Goal: Information Seeking & Learning: Stay updated

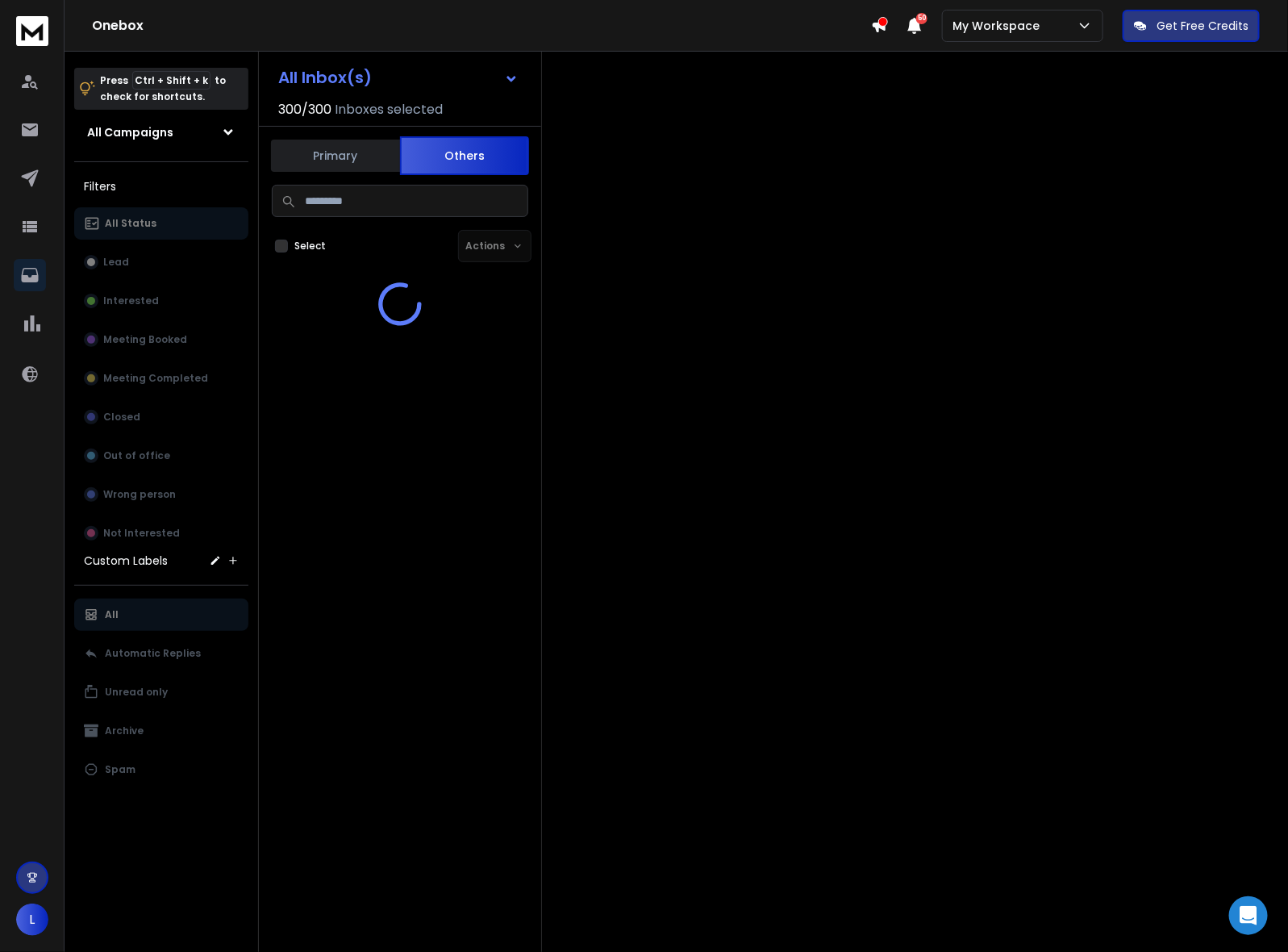
click at [445, 148] on button "Others" at bounding box center [465, 155] width 129 height 39
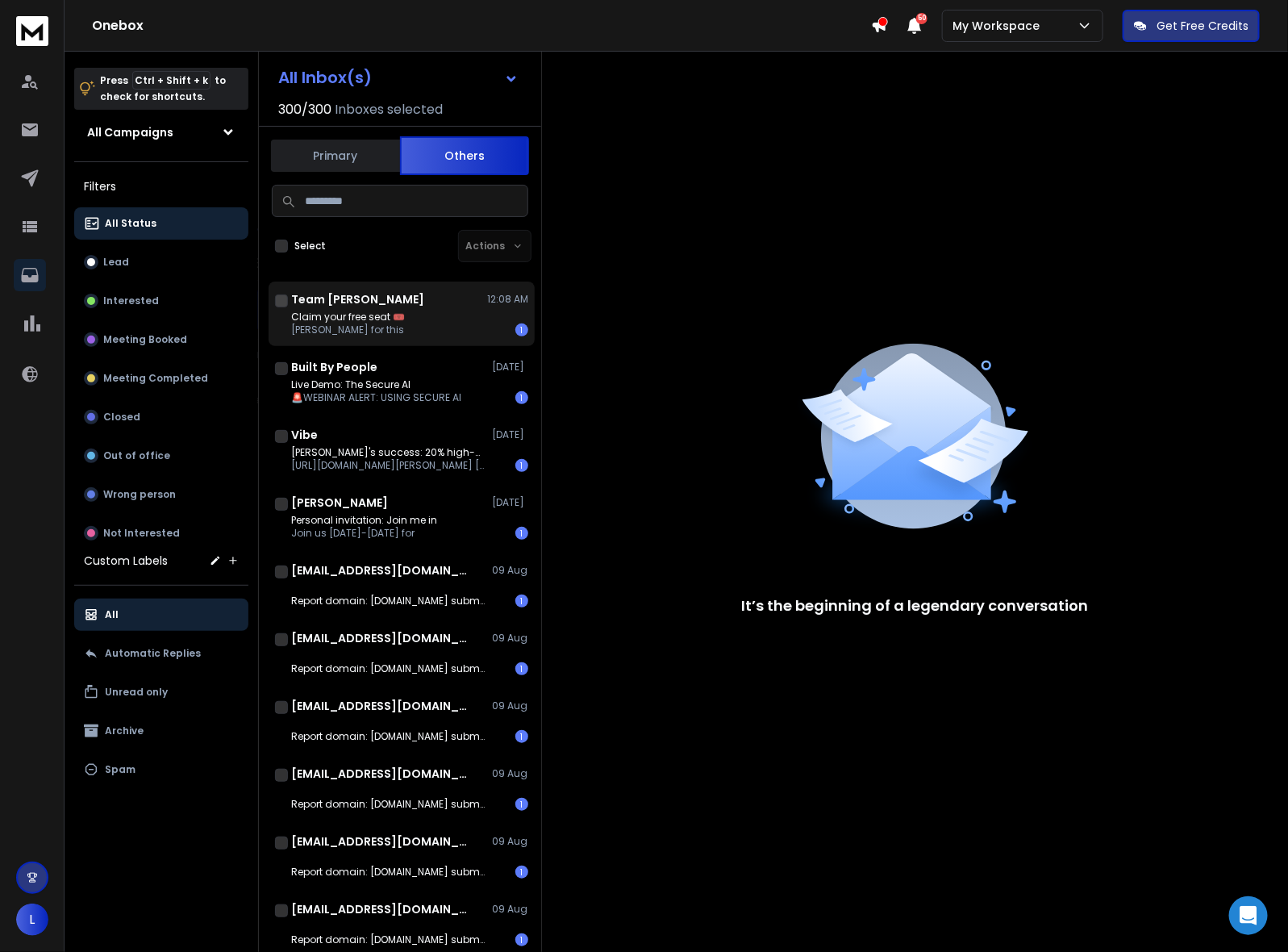
click at [410, 304] on div "Team Tony Robbins 12:08 AM" at bounding box center [409, 299] width 237 height 16
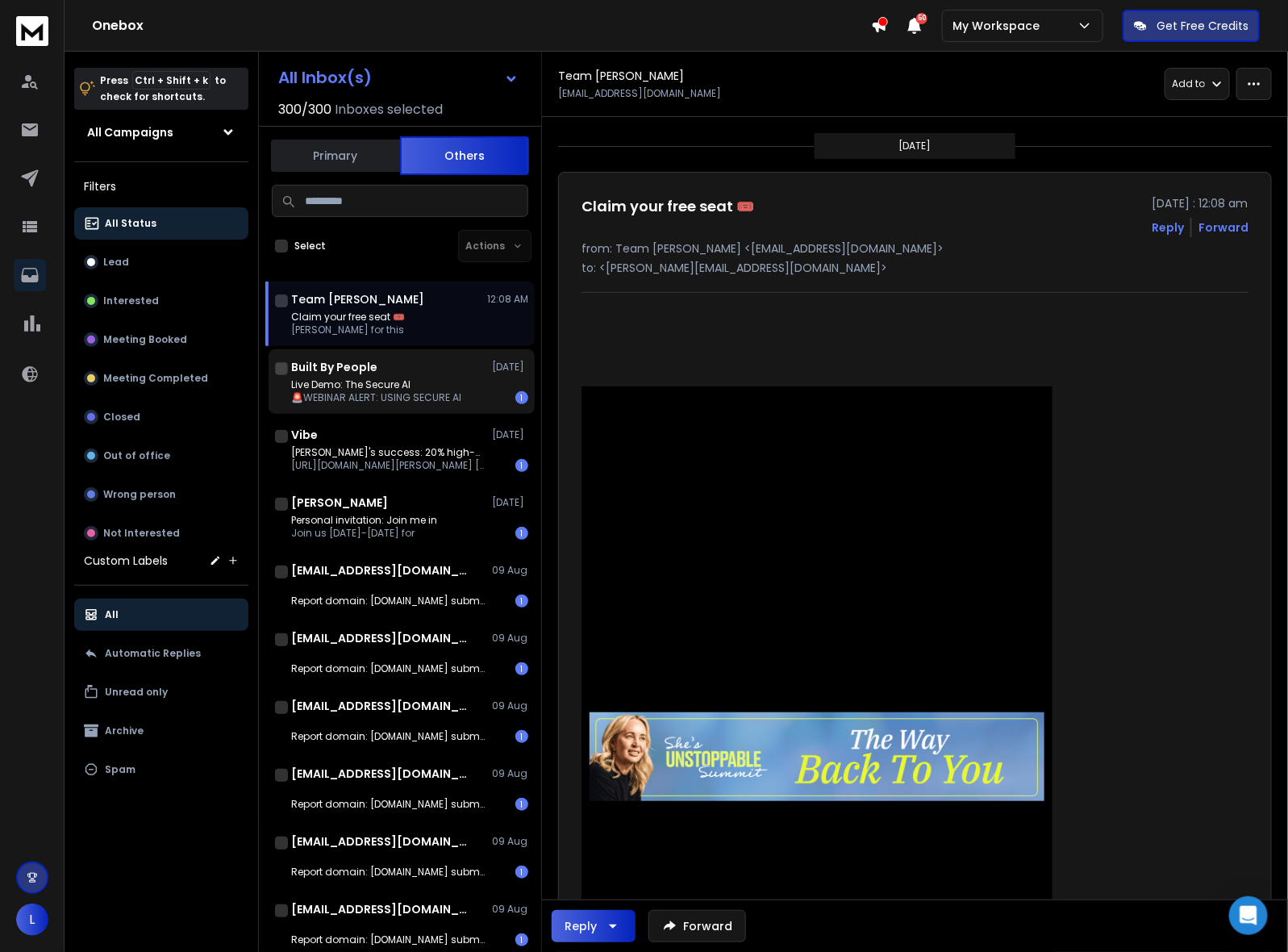
click at [420, 378] on p "Live Demo: The Secure AI" at bounding box center [375, 384] width 170 height 13
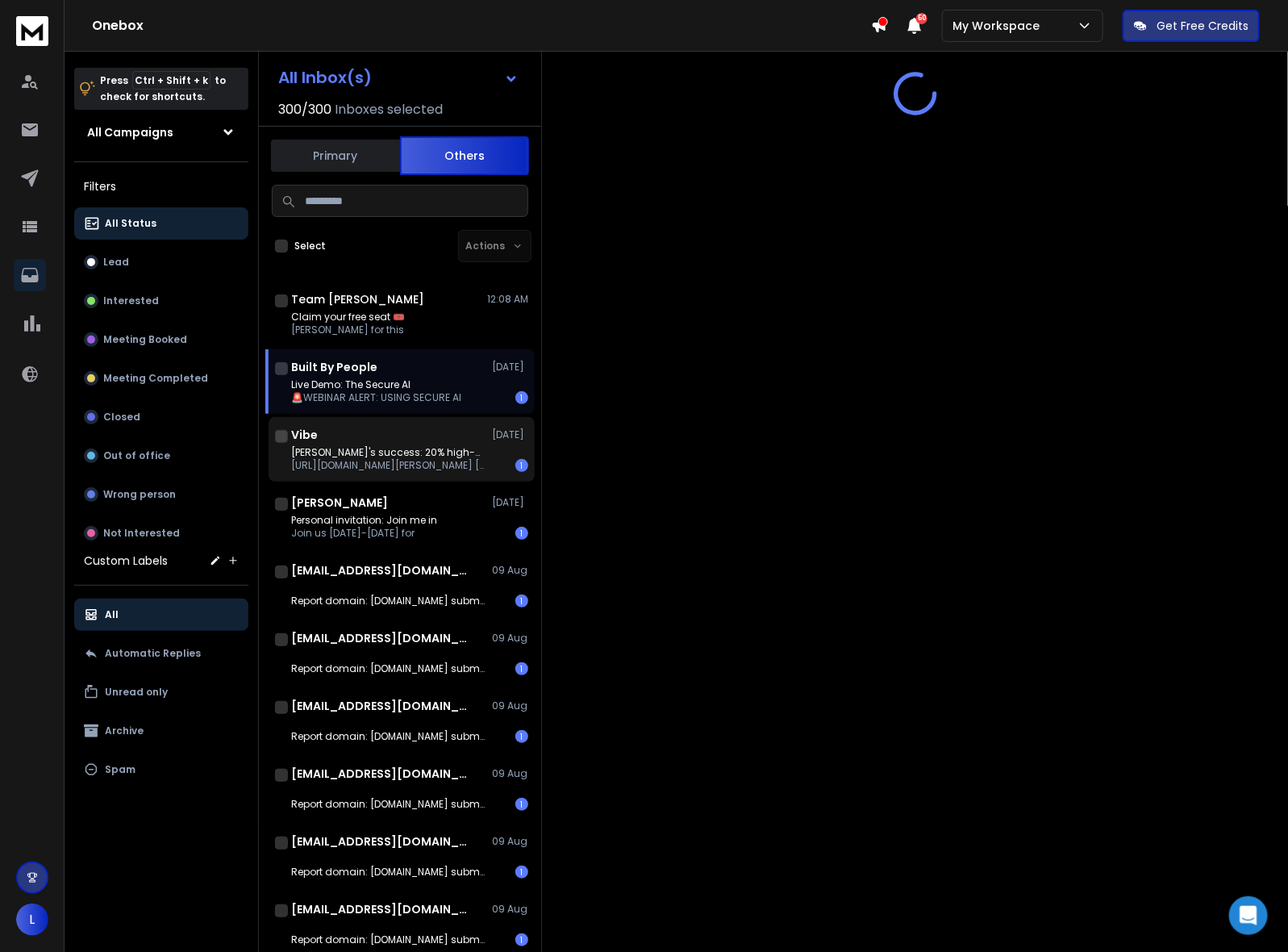
click at [424, 480] on div "Vibe 11 Aug William's success: 20% high-value client https://vibe.us/customer/t…" at bounding box center [402, 449] width 266 height 65
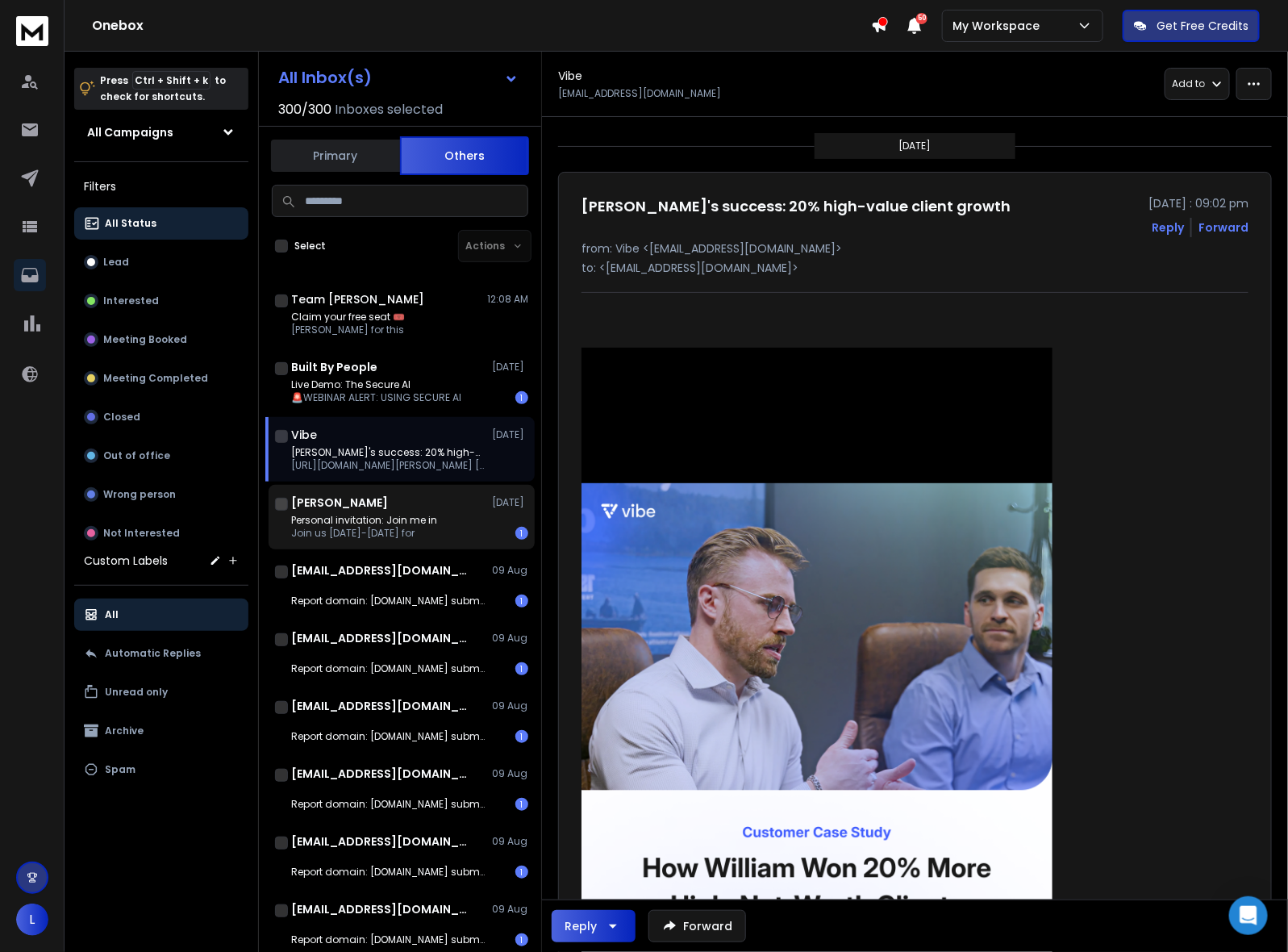
click at [421, 524] on p "Personal invitation: Join me in" at bounding box center [363, 519] width 146 height 13
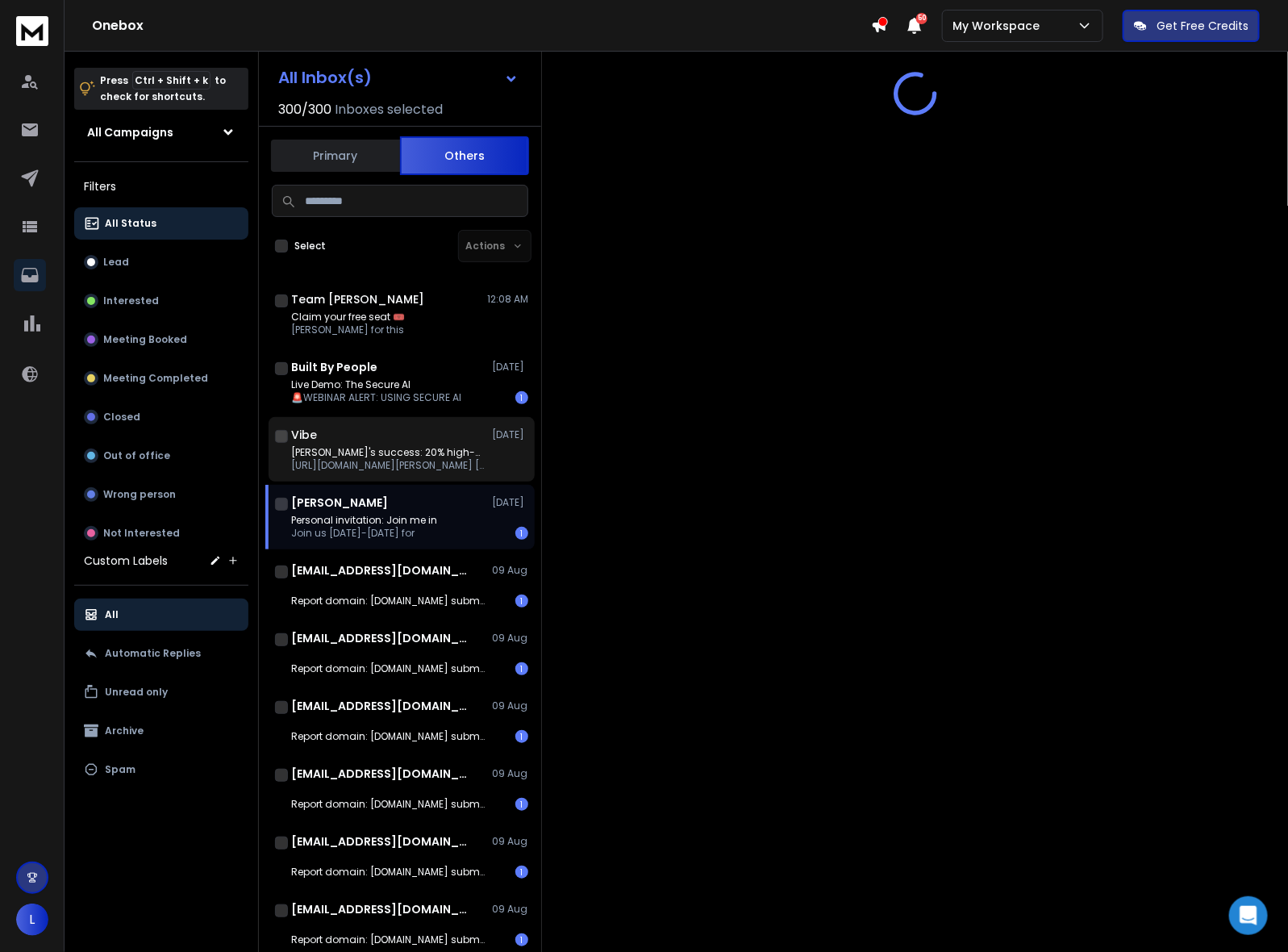
click at [418, 460] on p "https://vibe.us/customer/thatcher-wealth/?=mobilehero [Customer Story Page CTA]…" at bounding box center [387, 465] width 194 height 13
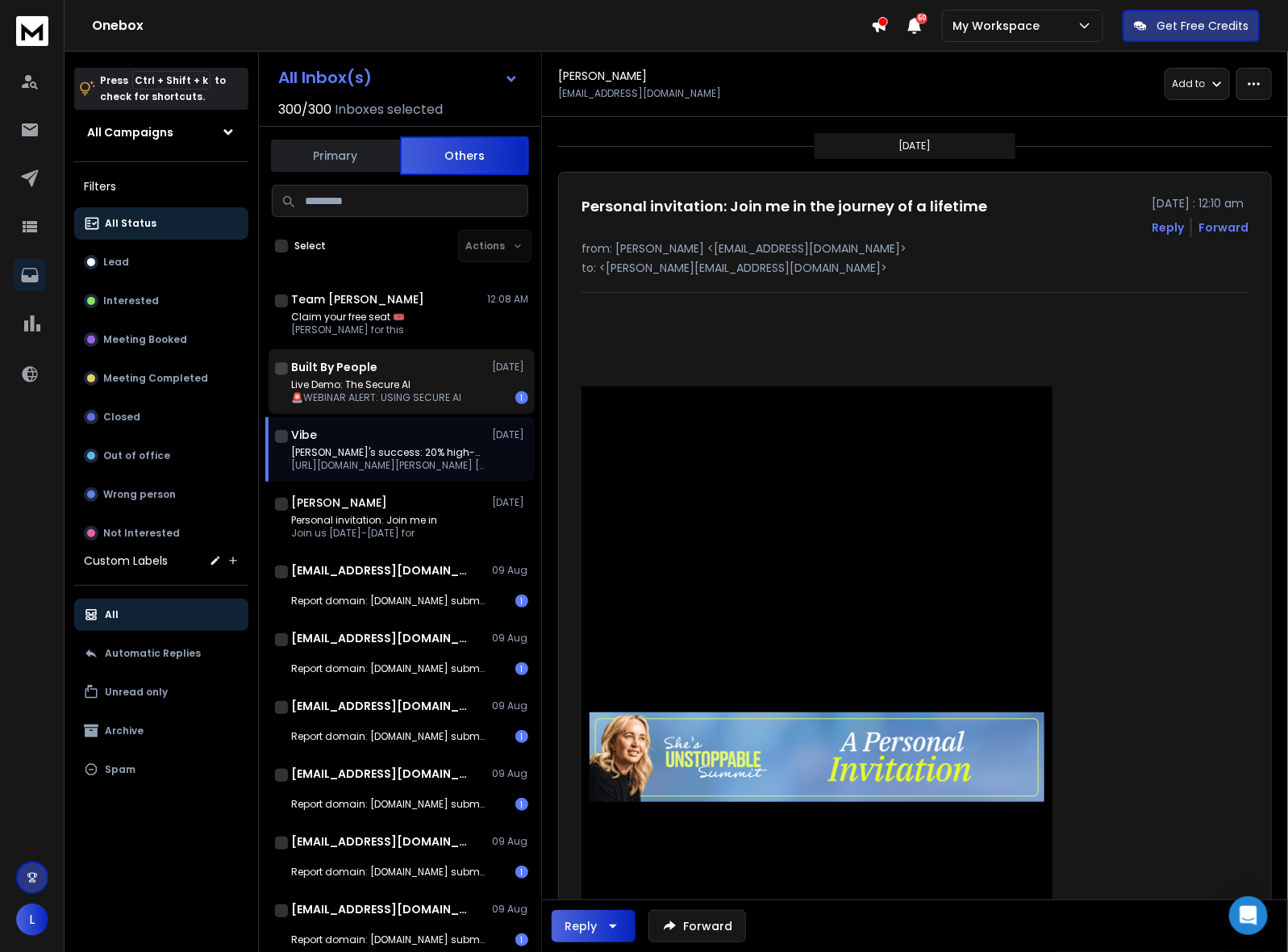
click at [444, 395] on p "🚨WEBINAR ALERT: USING SECURE AI" at bounding box center [375, 397] width 170 height 13
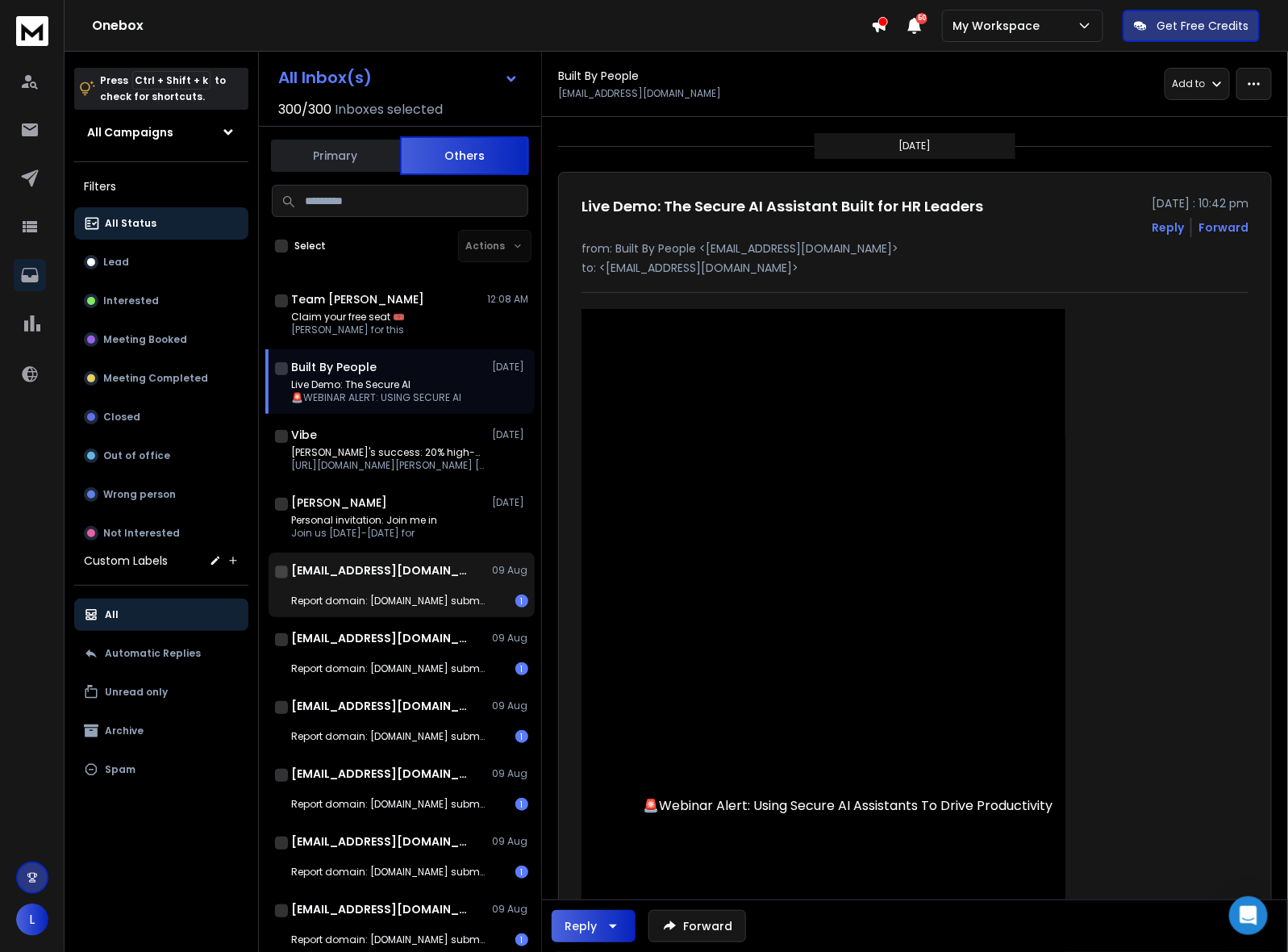
click at [453, 566] on h1 "dmarcreports@secureserver.net" at bounding box center [379, 570] width 178 height 16
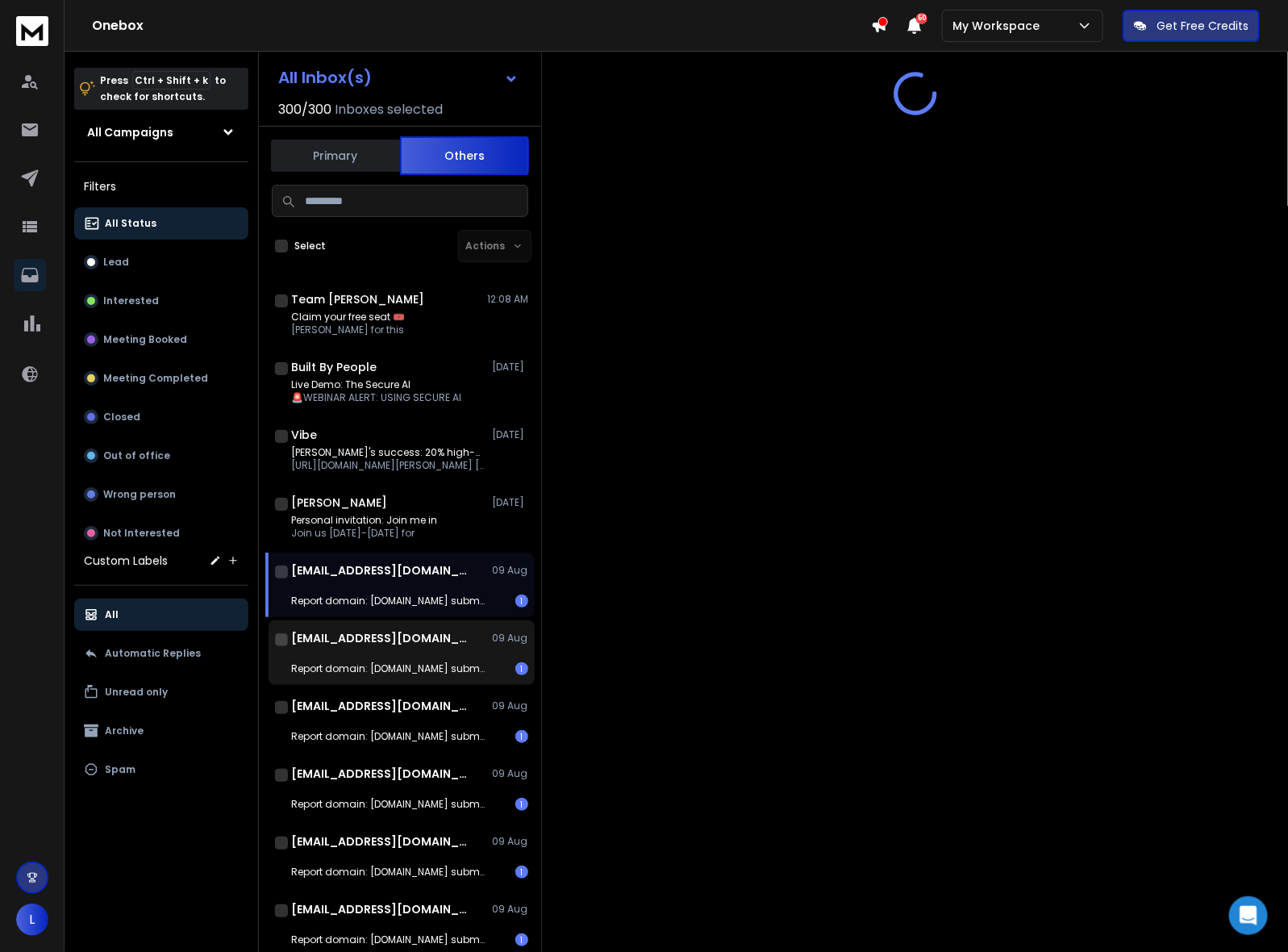
click at [458, 663] on p "Report domain: levitatefilmpros.com submitter: secureserver.net" at bounding box center [387, 668] width 194 height 13
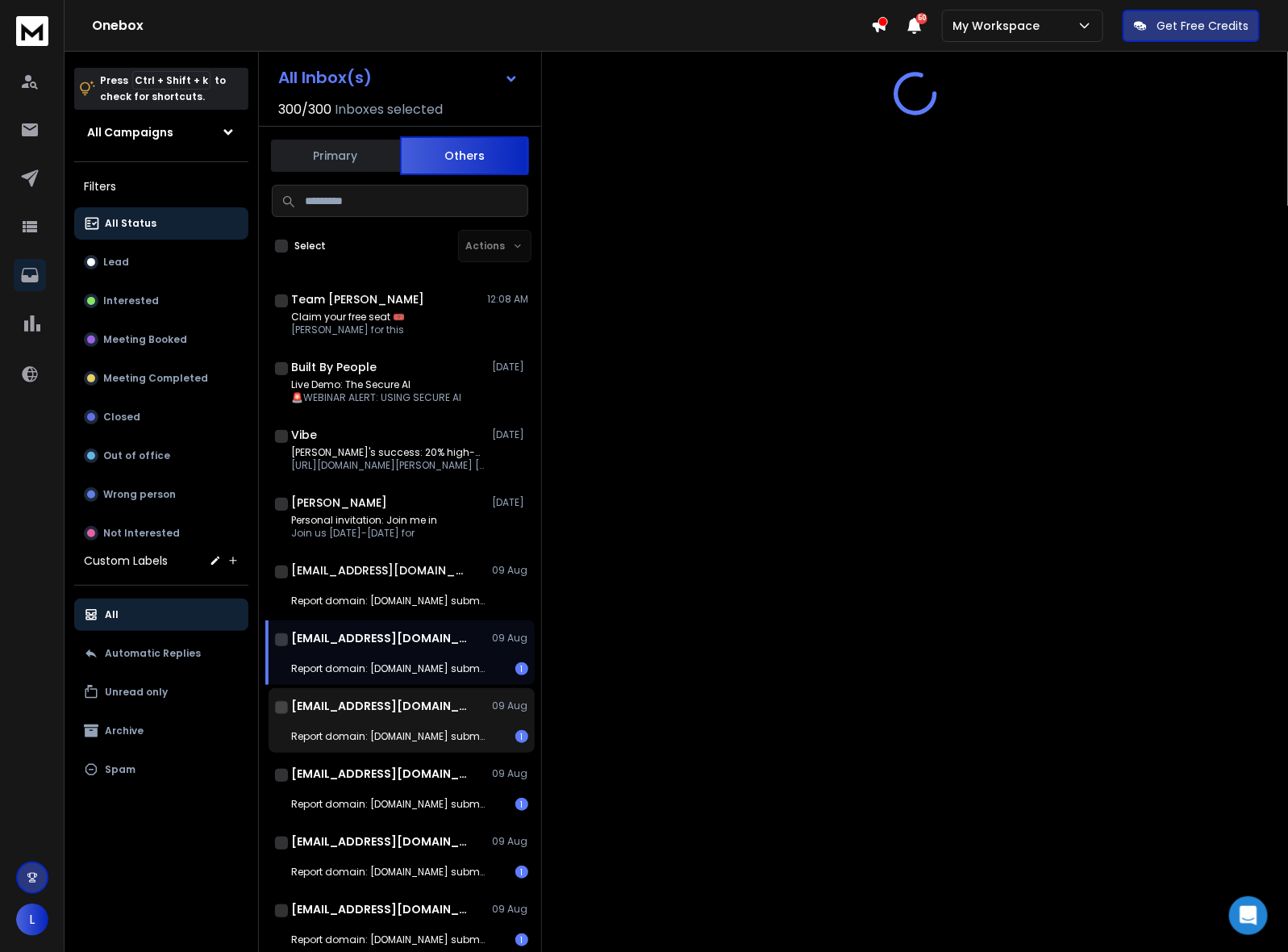
click at [461, 699] on h1 "dmarcreports@secureserver.net" at bounding box center [379, 706] width 178 height 16
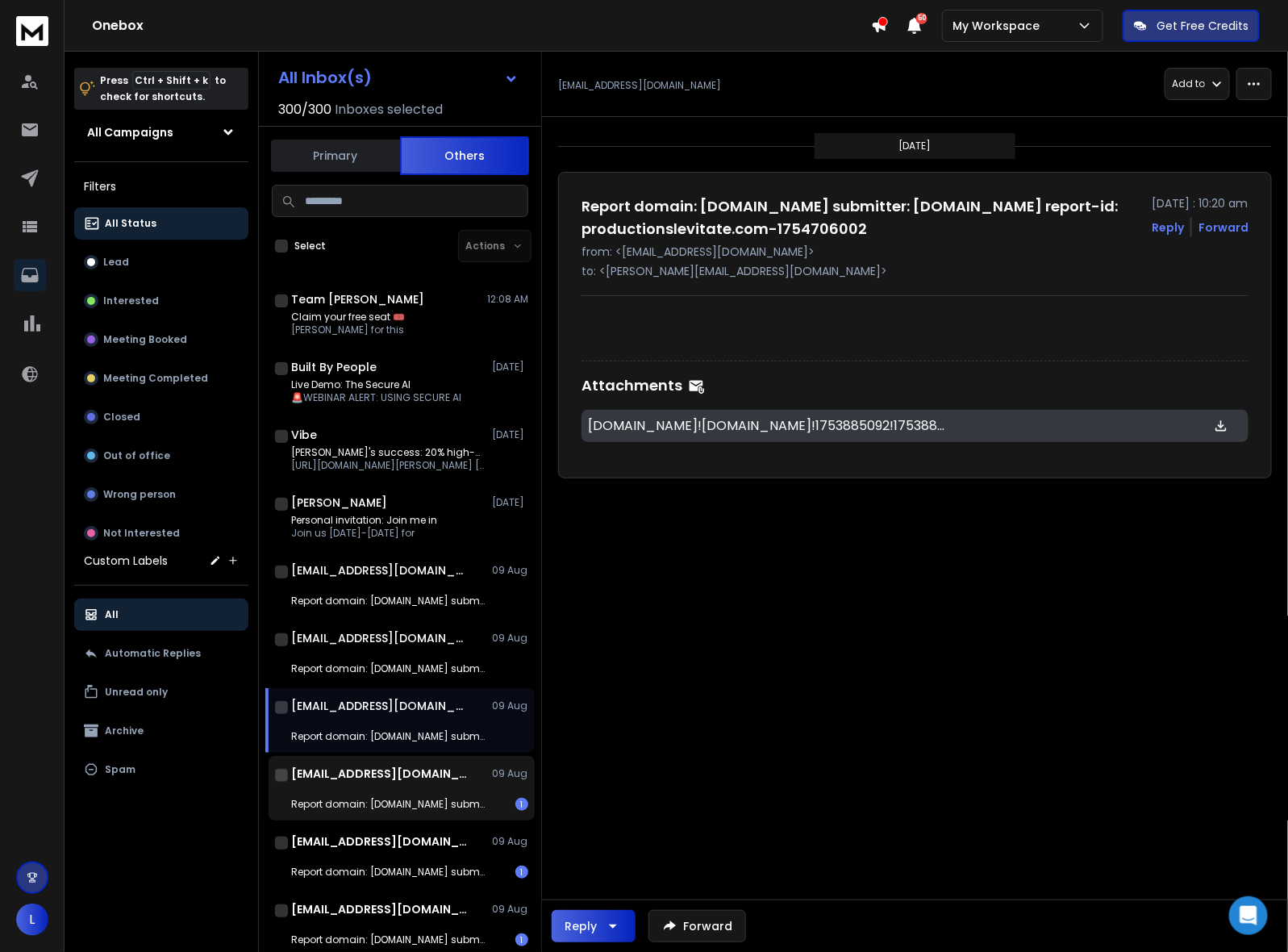
click at [476, 776] on div "dmarcreports@secureserver.net 09 Aug" at bounding box center [409, 773] width 237 height 16
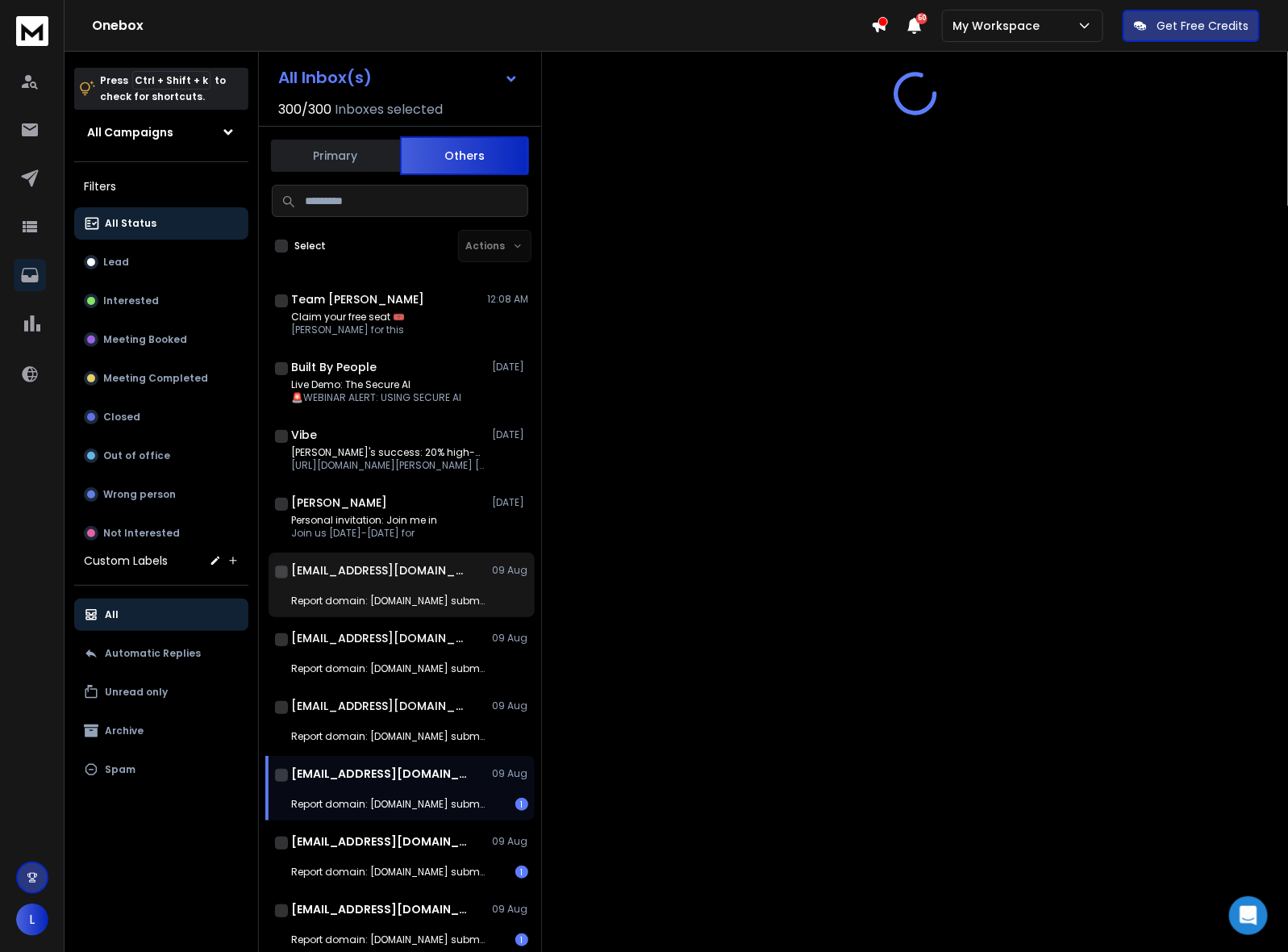
scroll to position [101, 0]
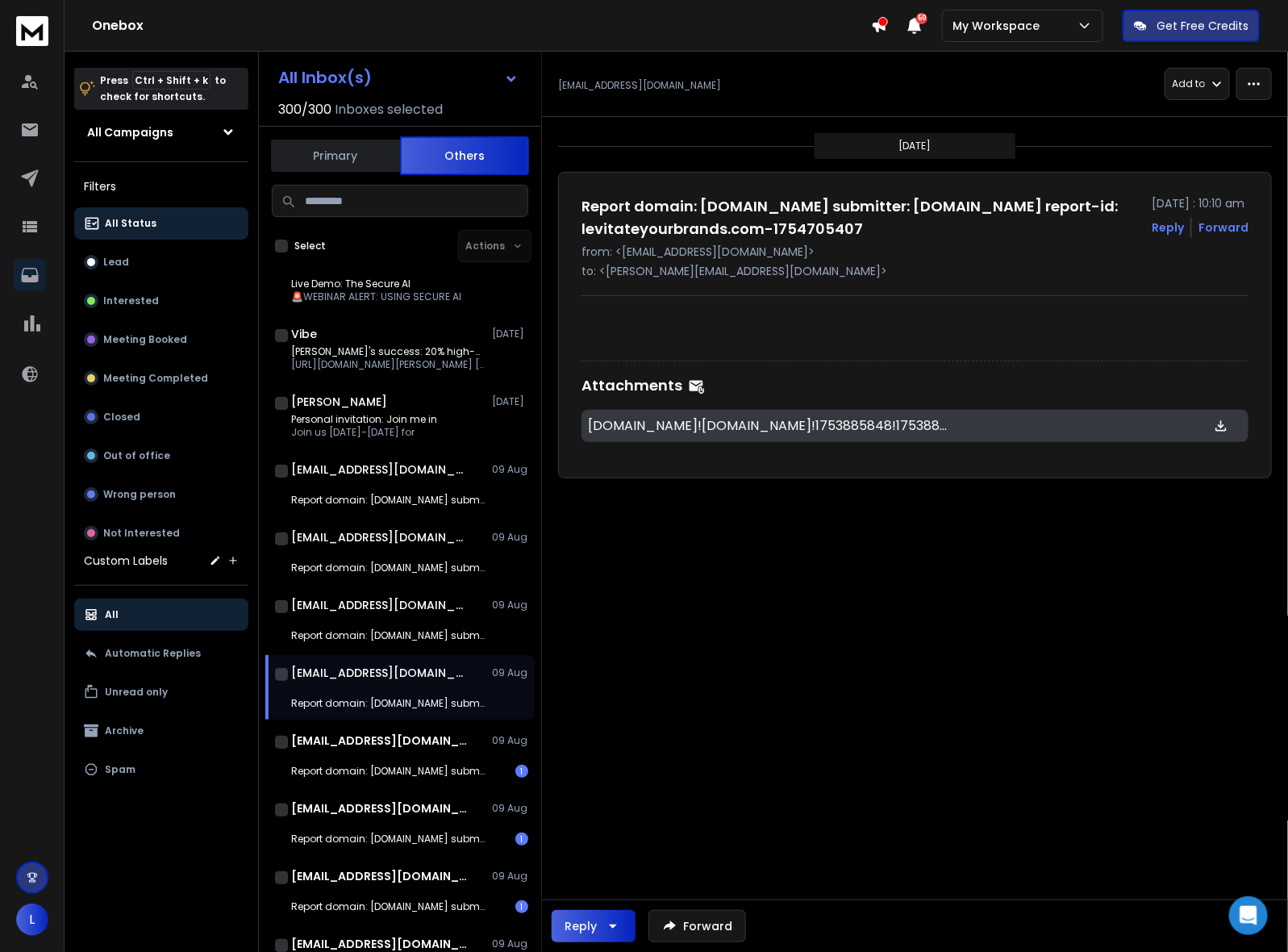
click at [456, 716] on div "dmarcreports@secureserver.net 09 Aug Report domain: levitateyourbrands.com subm…" at bounding box center [402, 687] width 266 height 65
click at [456, 750] on div "dmarcreports@secureserver.net 09 Aug Report domain: levitateyourweb.com submitt…" at bounding box center [409, 754] width 237 height 45
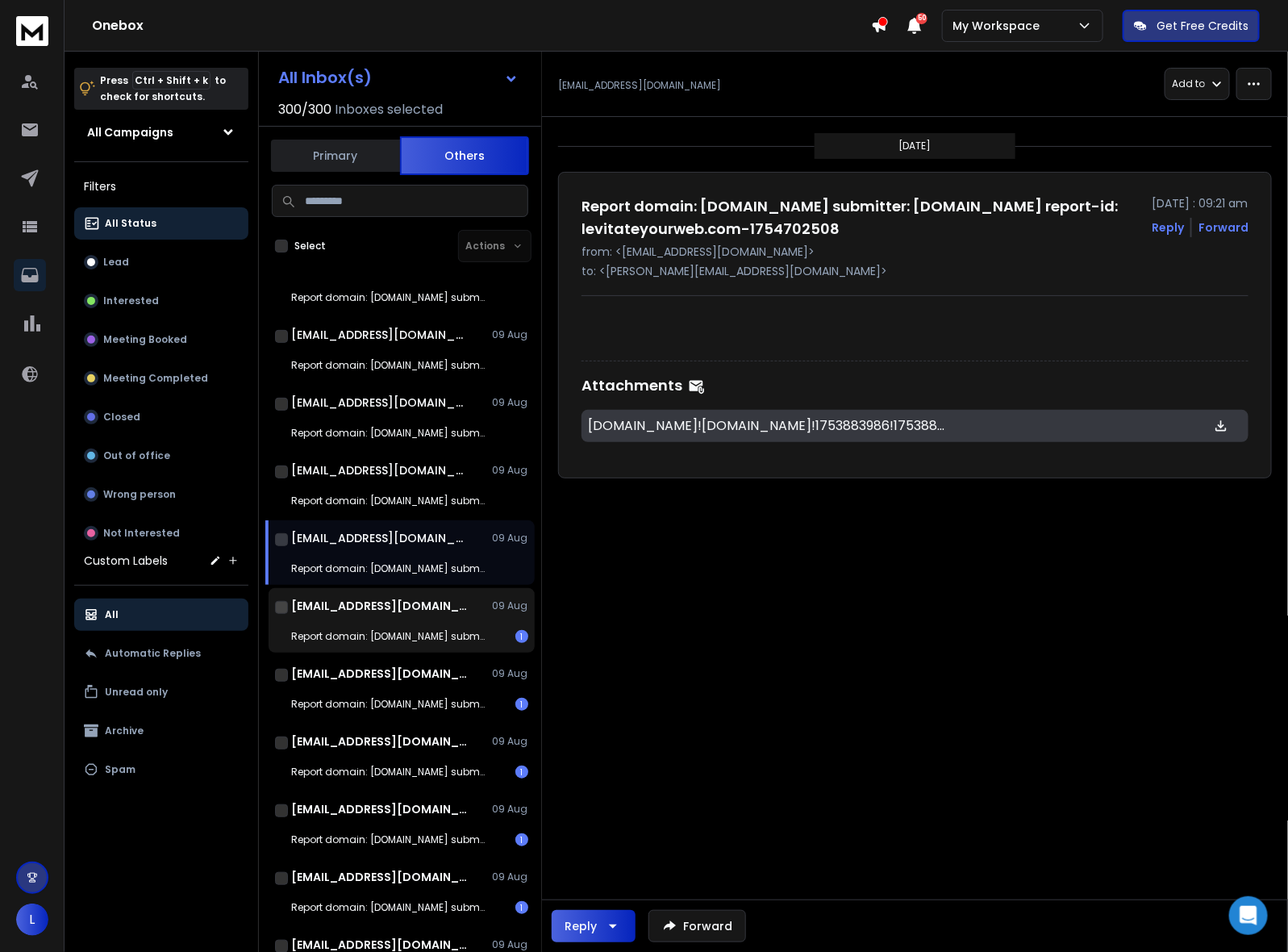
scroll to position [403, 0]
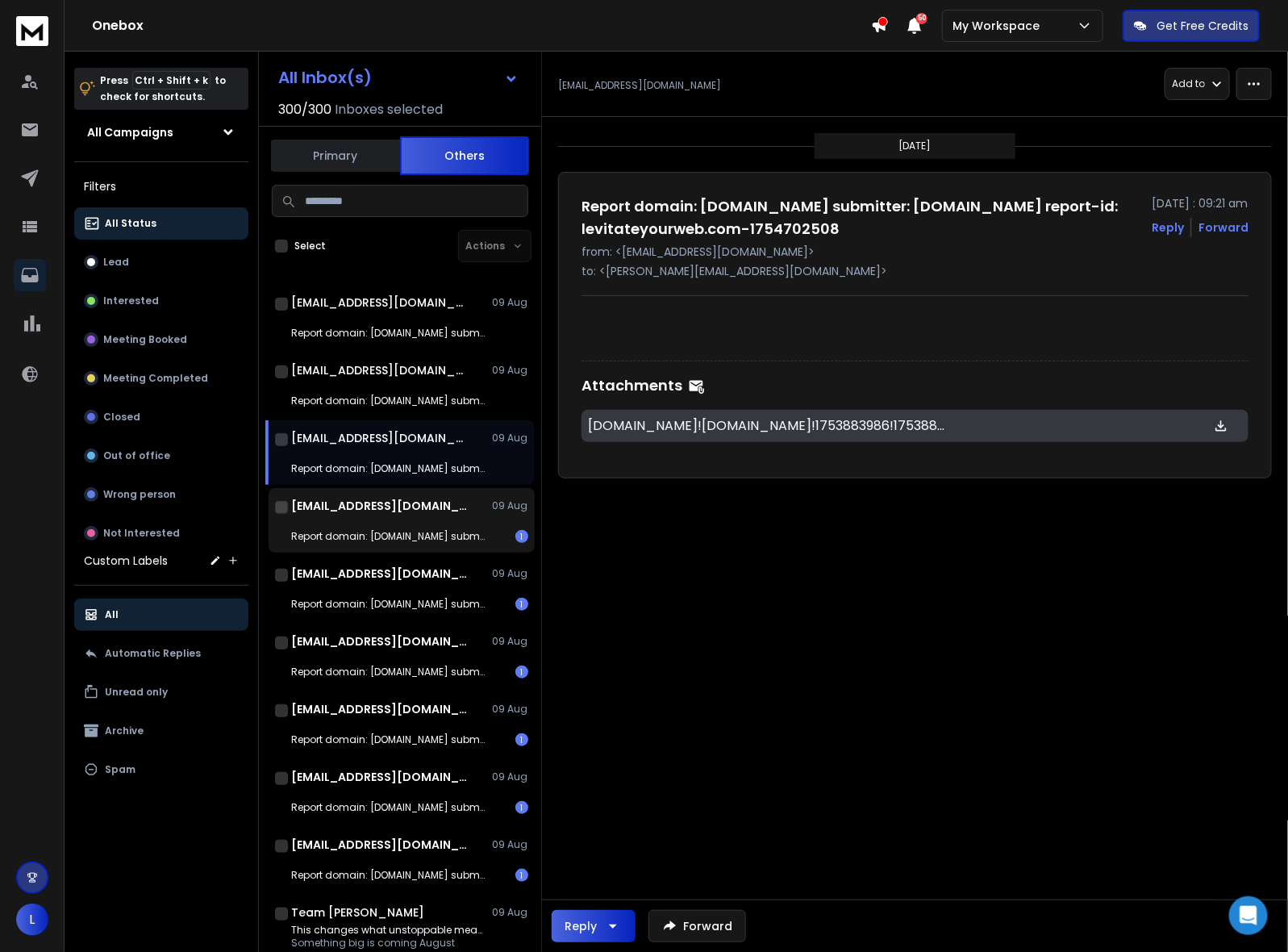
click at [462, 526] on div "Report domain: levitatewebsite.com submitter: secureserver.net 1" at bounding box center [409, 530] width 237 height 26
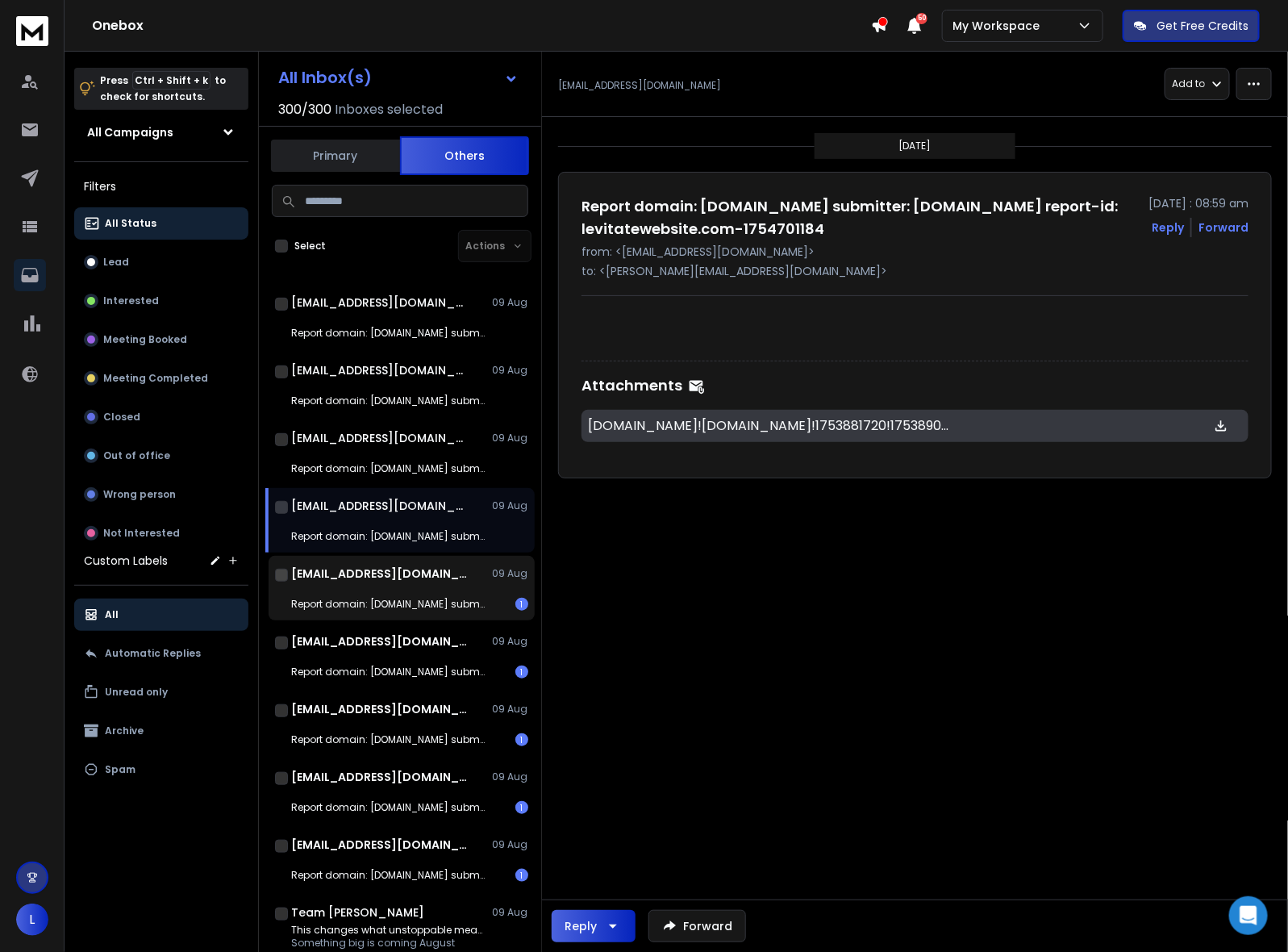
click at [450, 601] on p "Report domain: trylevitatevideo.com submitter: secureserver.net" at bounding box center [387, 604] width 194 height 13
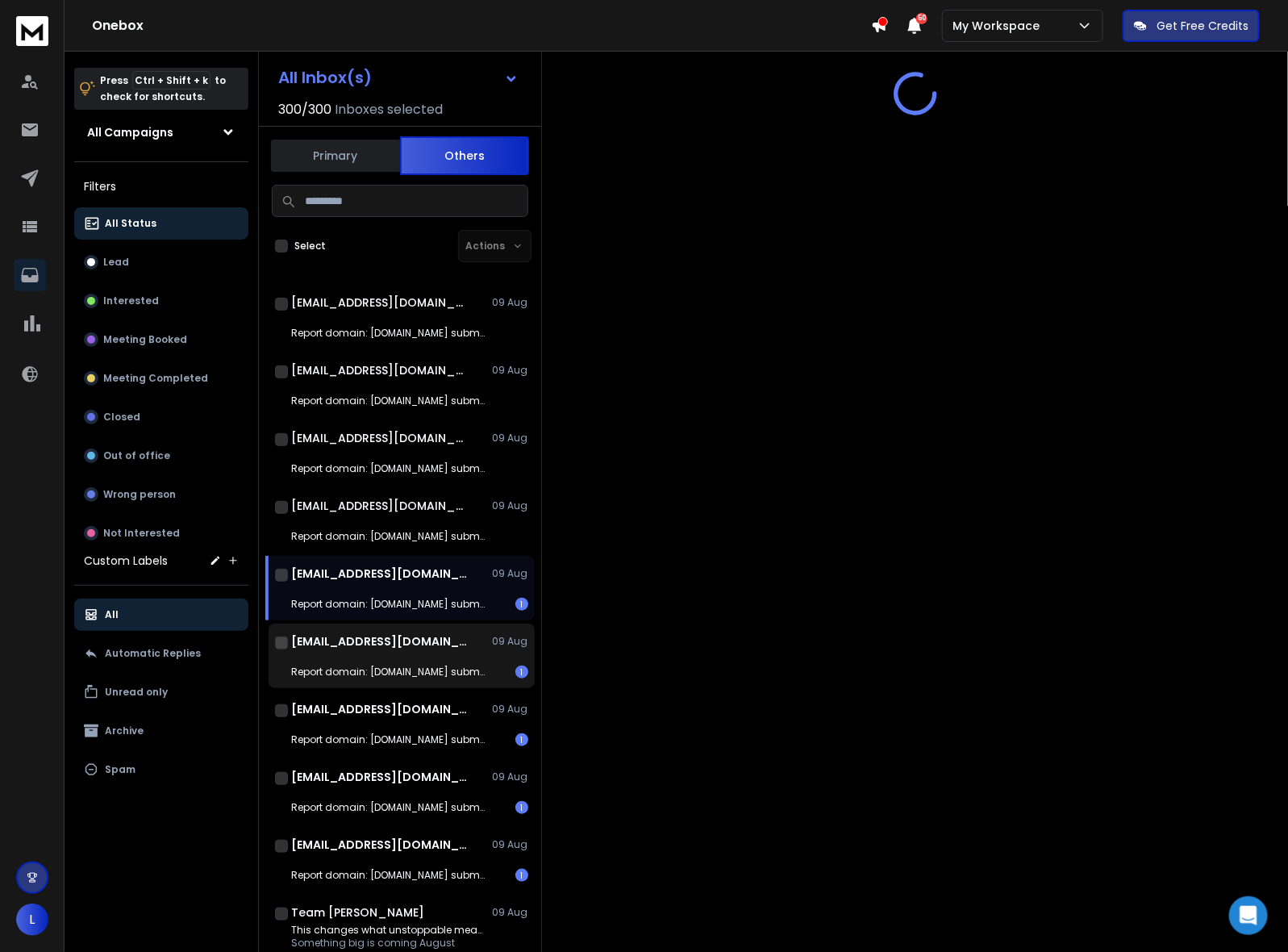
click at [450, 660] on div "Report domain: levitateyourreel.com submitter: secureserver.net 1" at bounding box center [409, 665] width 237 height 26
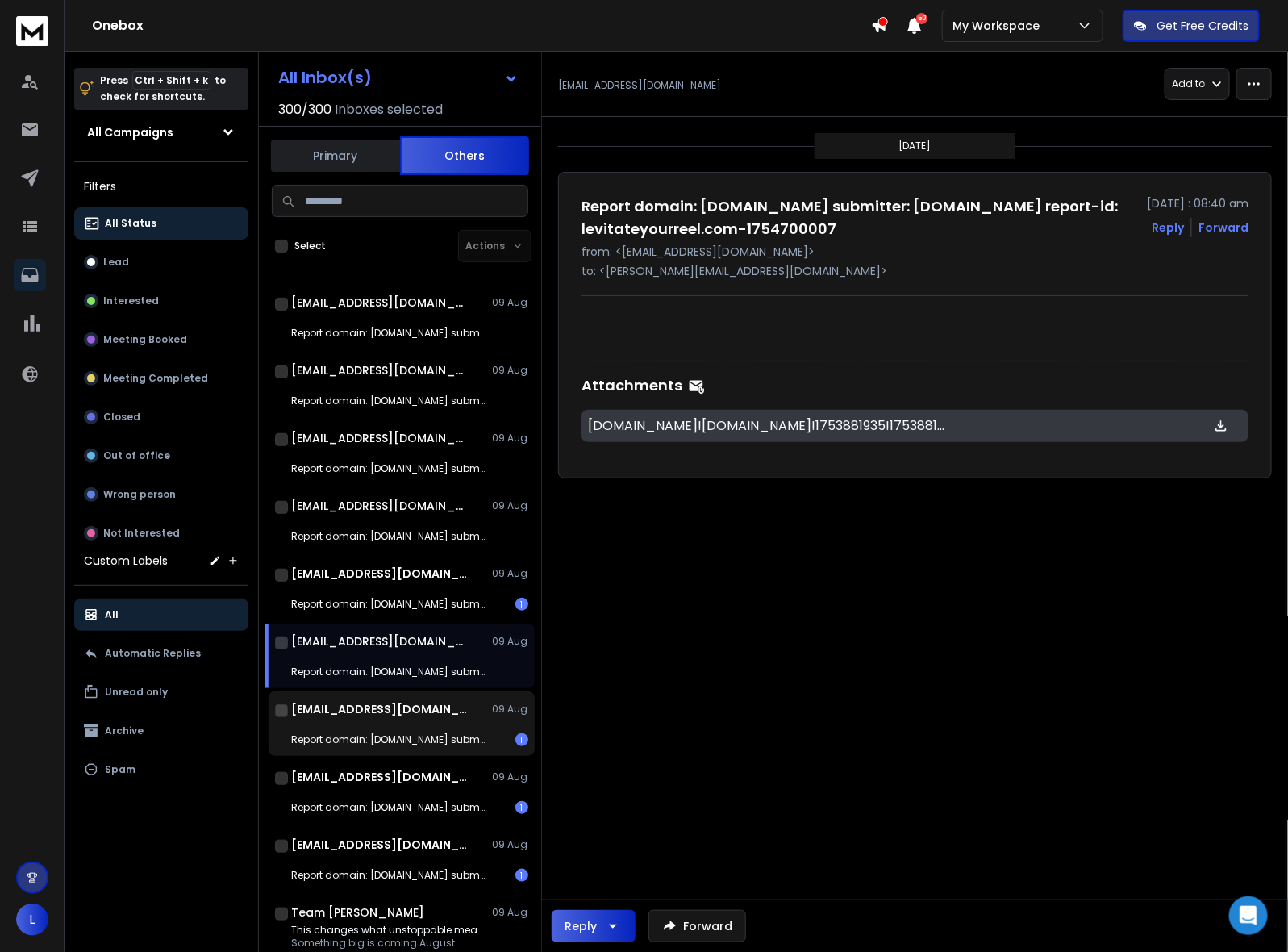
click at [426, 719] on div "dmarcreports@secureserver.net 09 Aug Report domain: partnerlevitate.com submitt…" at bounding box center [409, 723] width 237 height 45
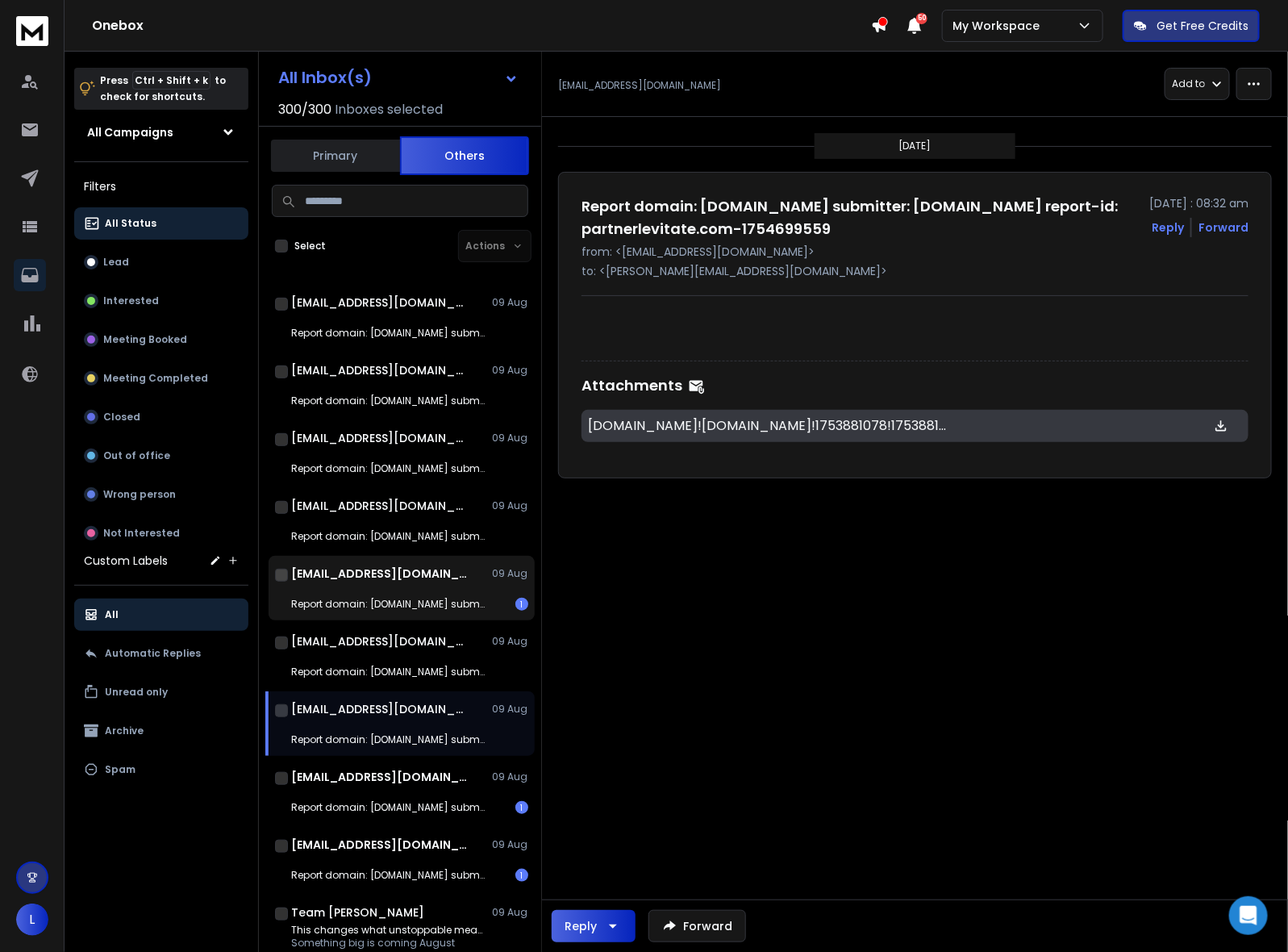
click at [475, 573] on div "dmarcreports@secureserver.net 09 Aug" at bounding box center [409, 573] width 237 height 16
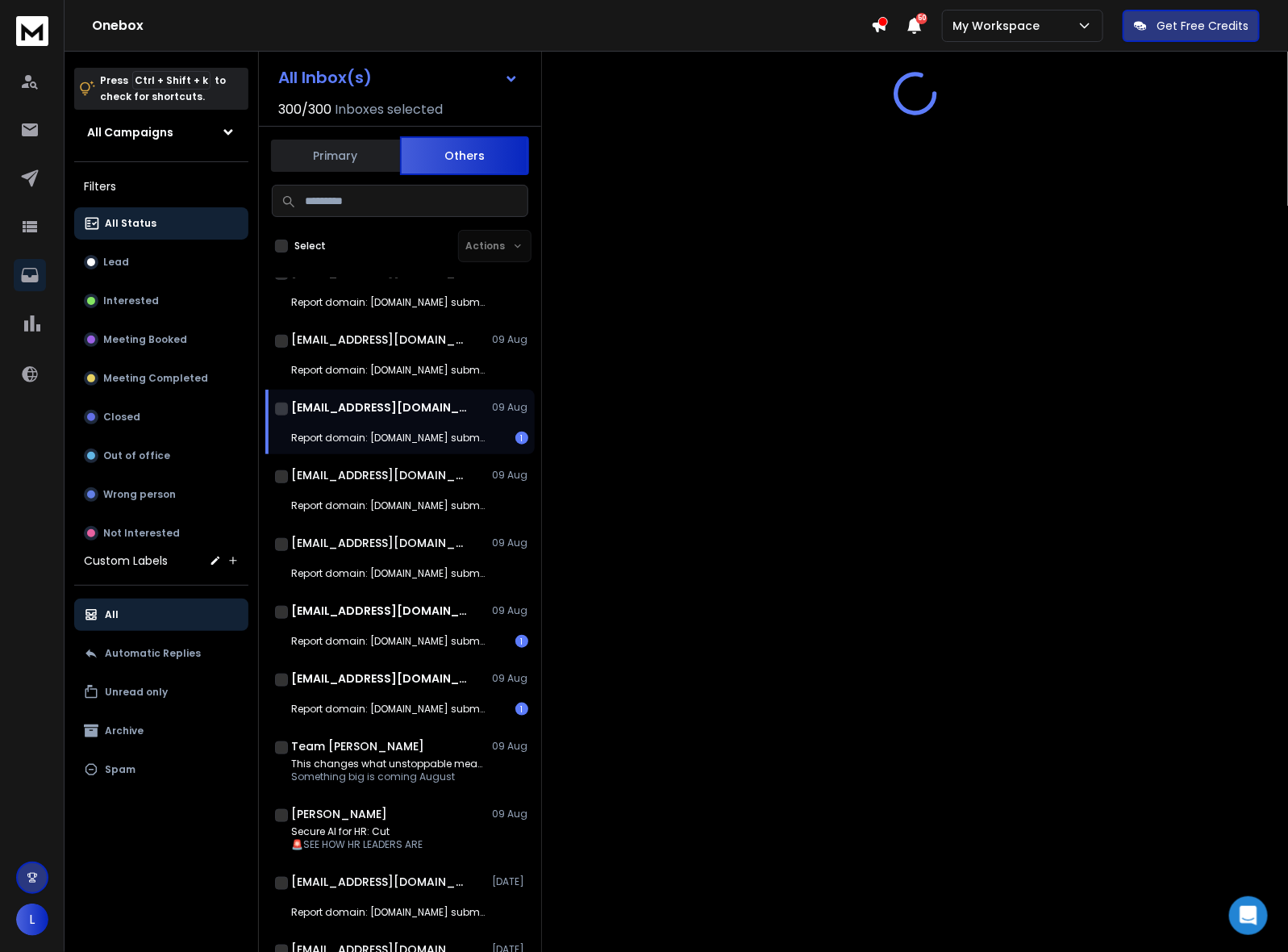
scroll to position [605, 0]
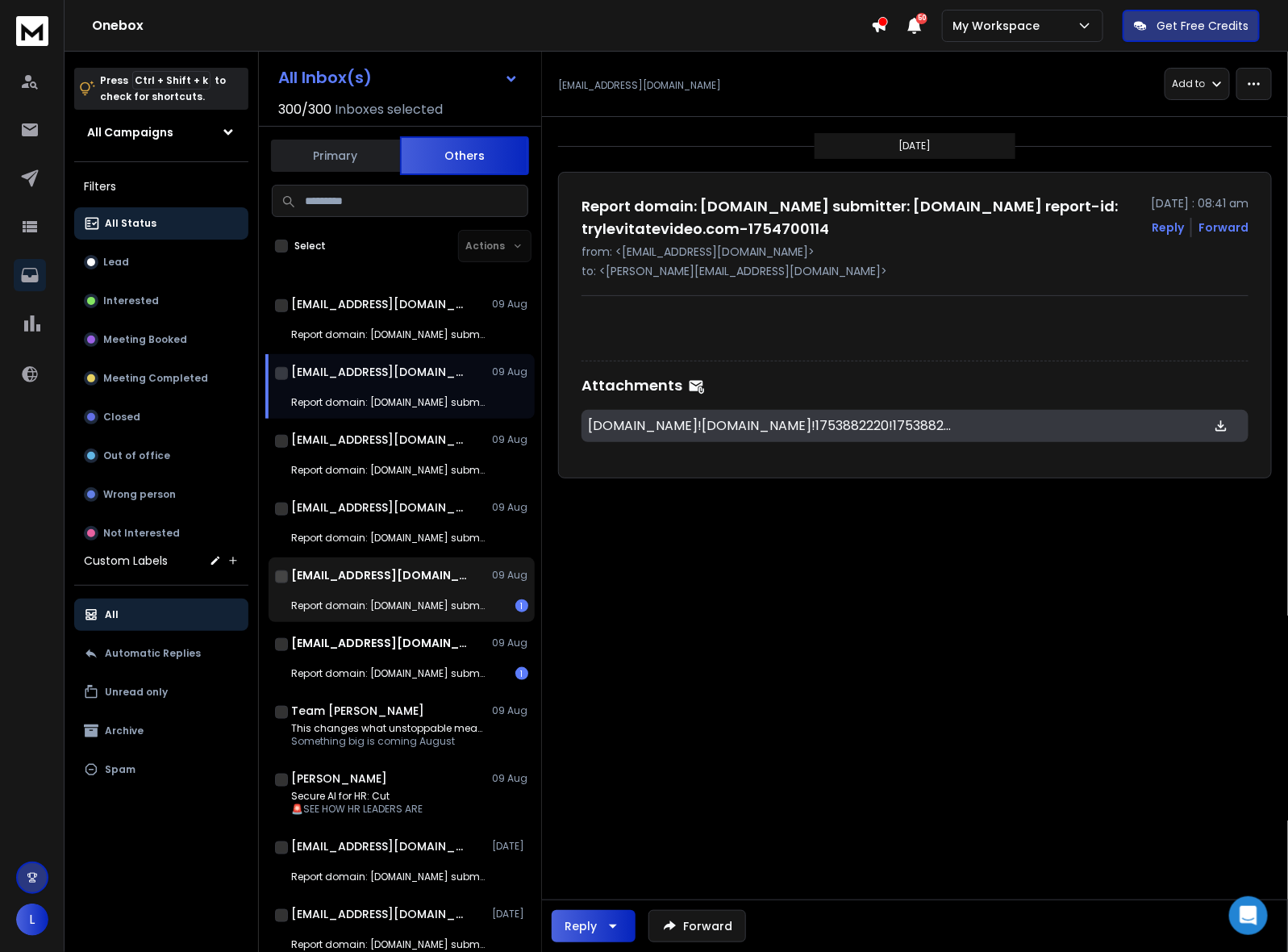
click at [446, 574] on h1 "dmarcreports@secureserver.net" at bounding box center [379, 575] width 178 height 16
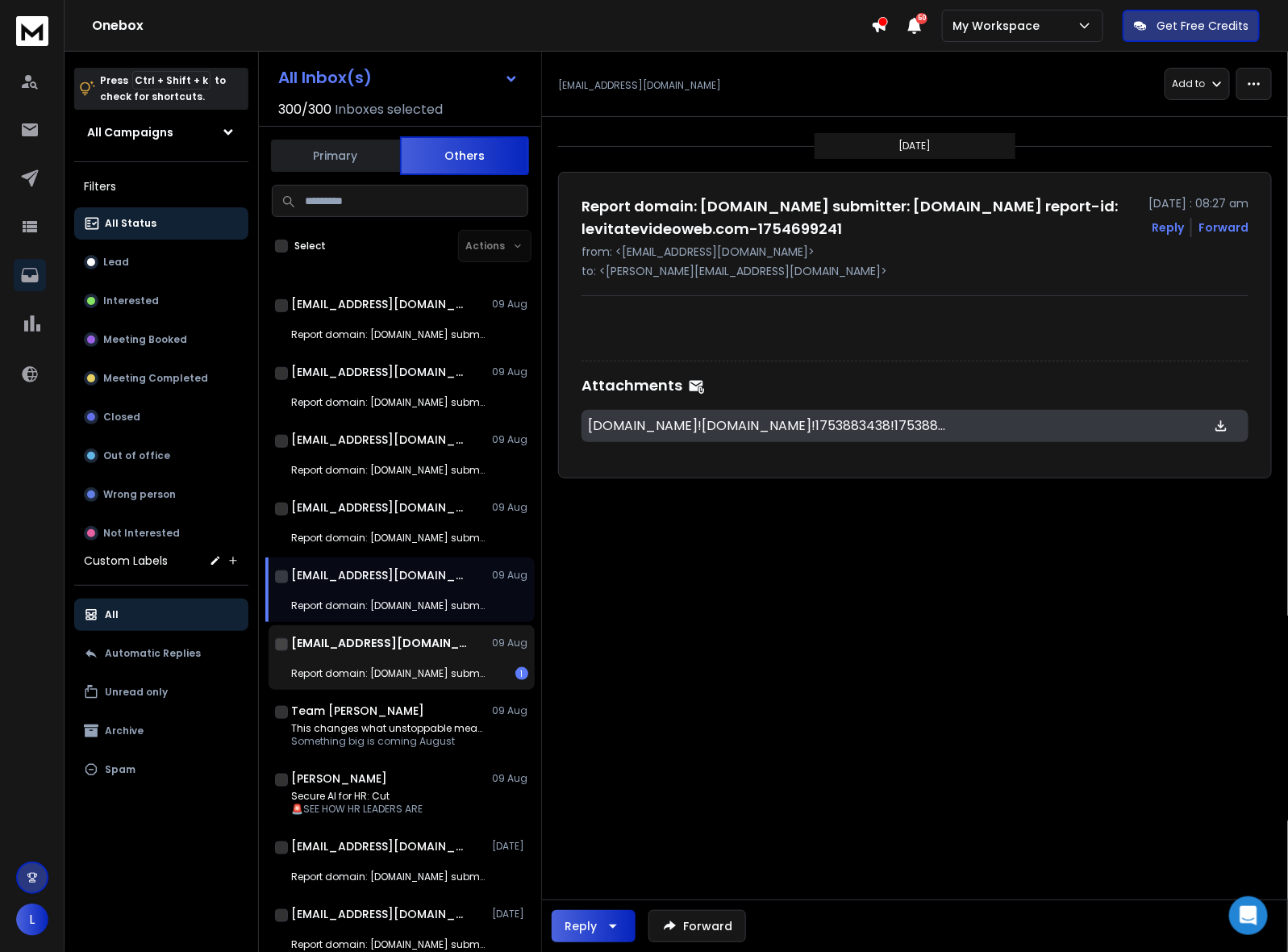
click at [446, 667] on p "Report domain: levitateyourcompany.com submitter: secureserver.net" at bounding box center [387, 673] width 194 height 13
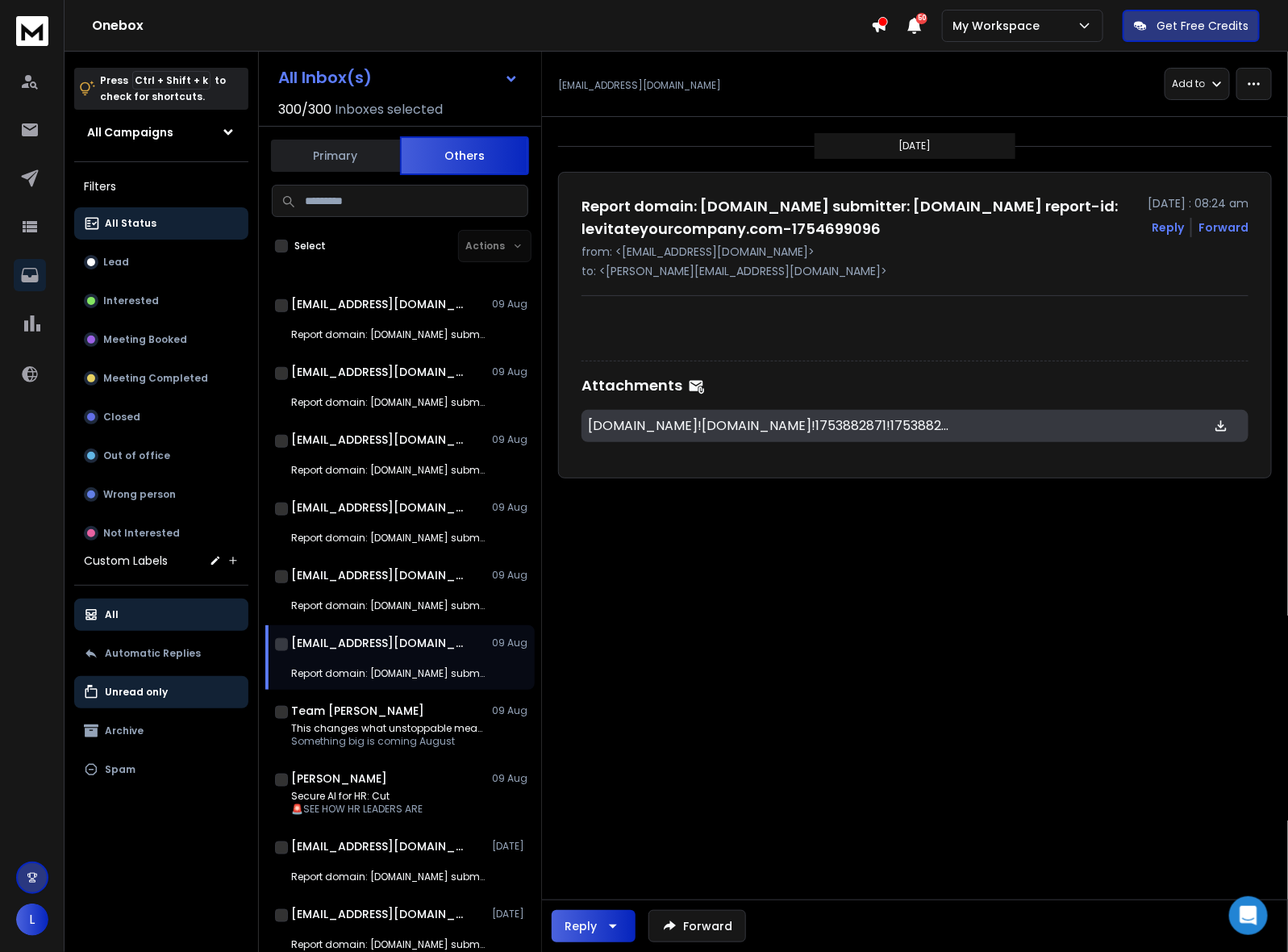
click at [166, 692] on button "Unread only" at bounding box center [161, 692] width 174 height 32
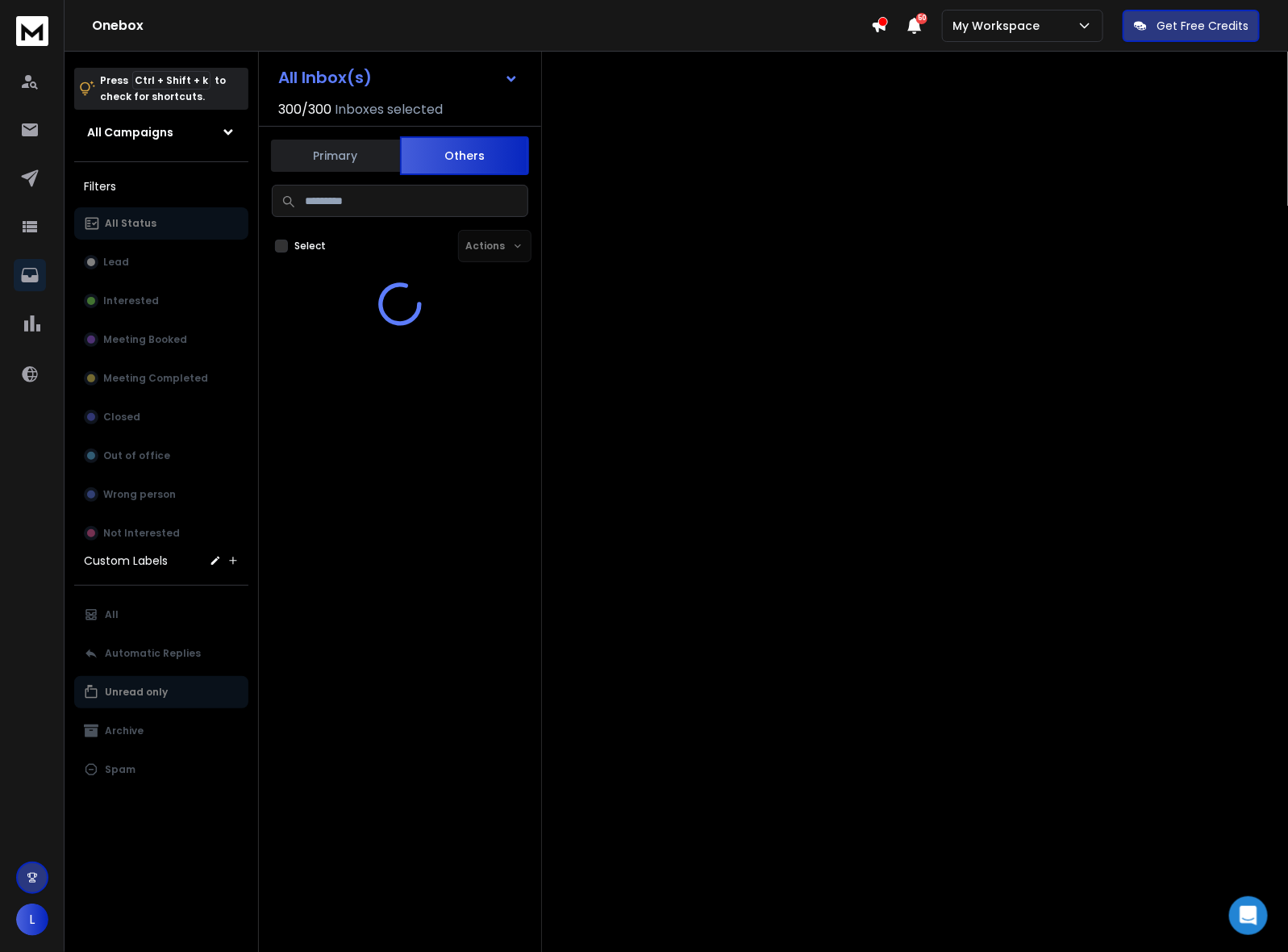
scroll to position [0, 0]
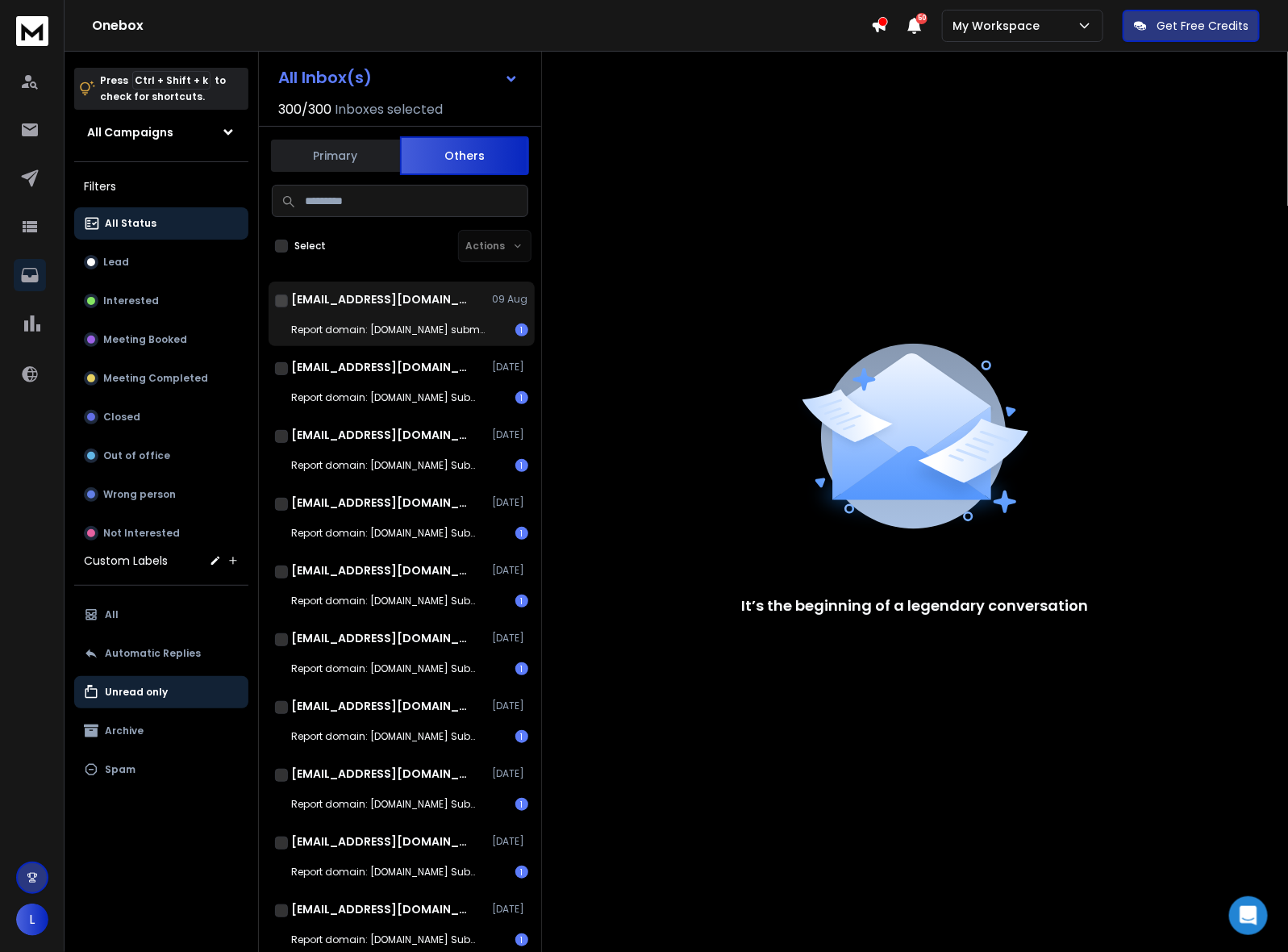
click at [371, 328] on p "Report domain: levitateyourcompany.com submitter: secureserver.net" at bounding box center [387, 330] width 194 height 13
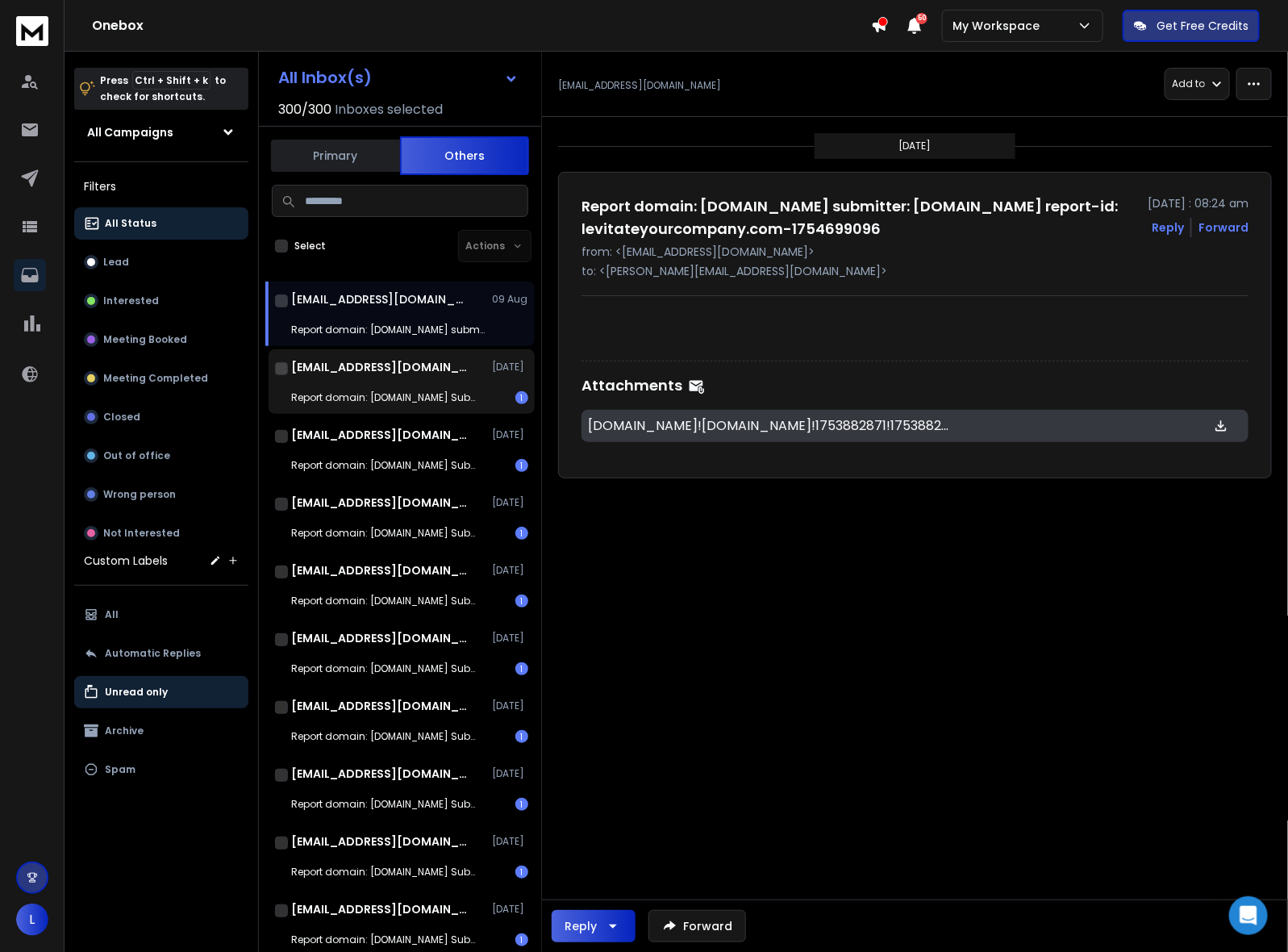
click at [376, 387] on div "Report domain: productionslevitate.com Submitter: mimecast.org 1" at bounding box center [409, 391] width 237 height 26
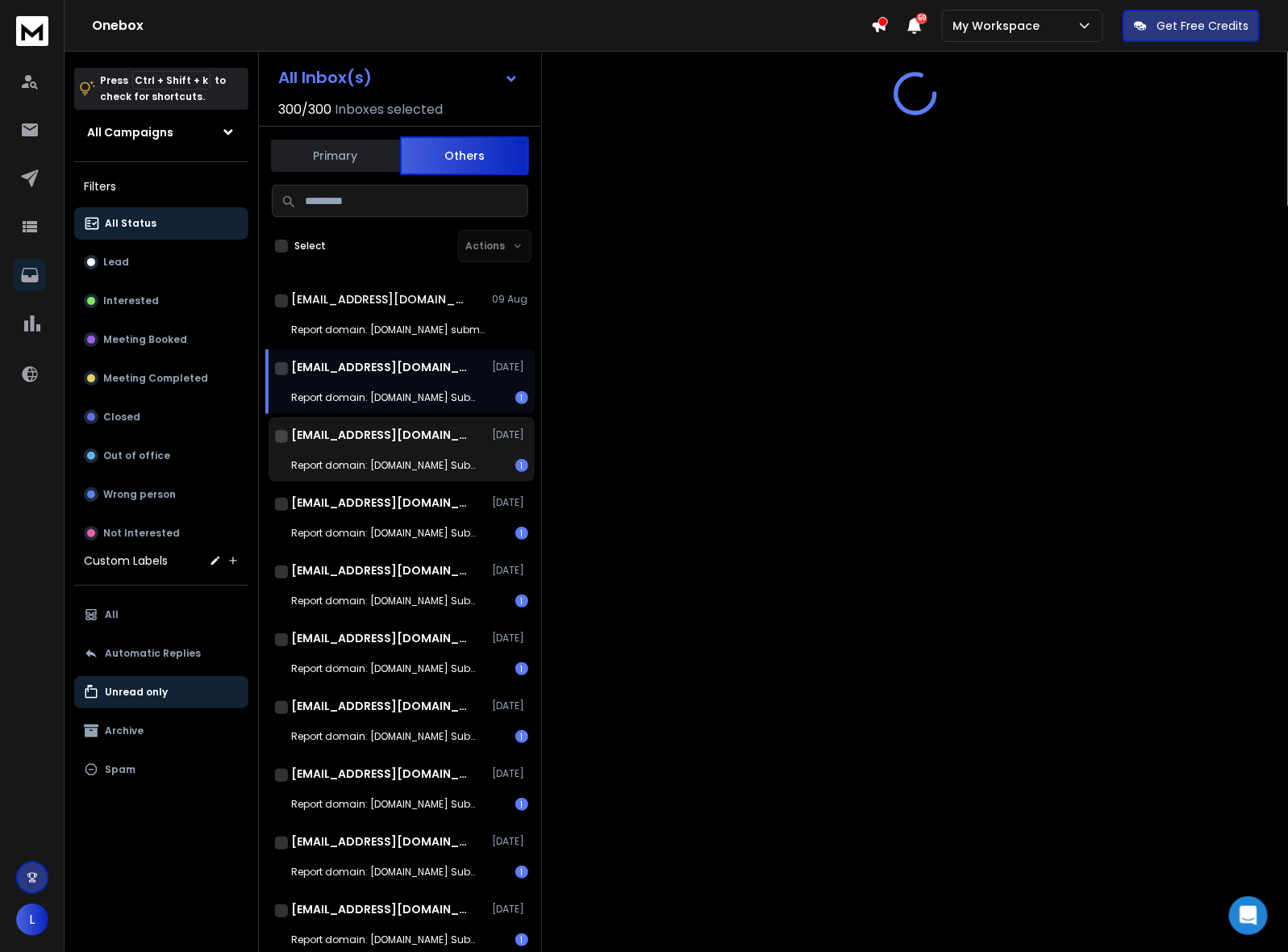
click at [393, 465] on p "Report domain: partnerwithlevitate.com Submitter: mimecast.org" at bounding box center [387, 465] width 194 height 13
